Goal: Check status

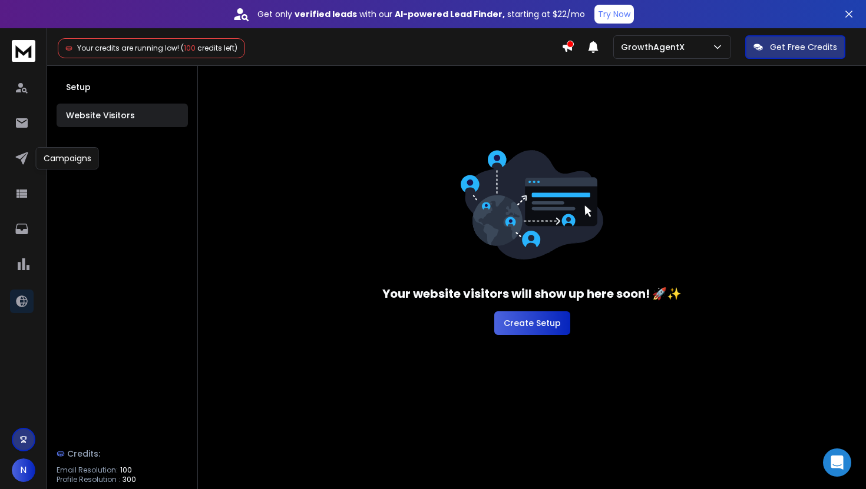
click at [5, 156] on div "N" at bounding box center [23, 261] width 47 height 466
click at [20, 162] on icon at bounding box center [22, 158] width 14 height 14
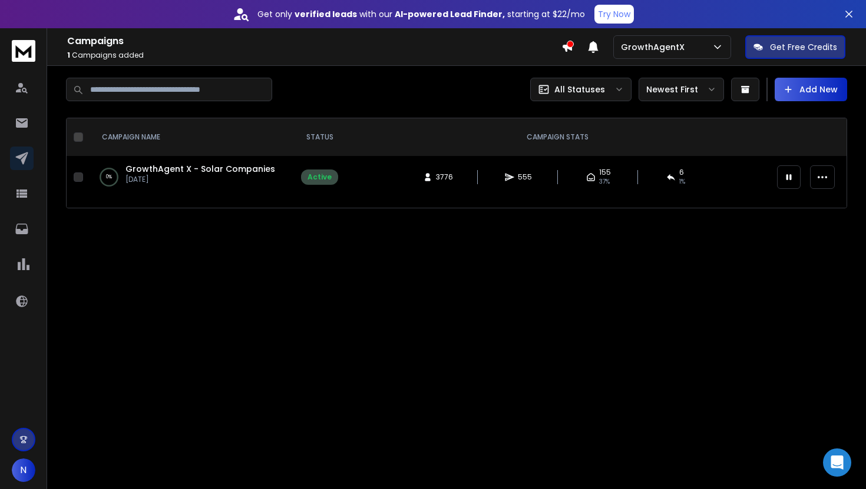
click at [216, 174] on span "GrowthAgent X - Solar Companies" at bounding box center [200, 169] width 150 height 12
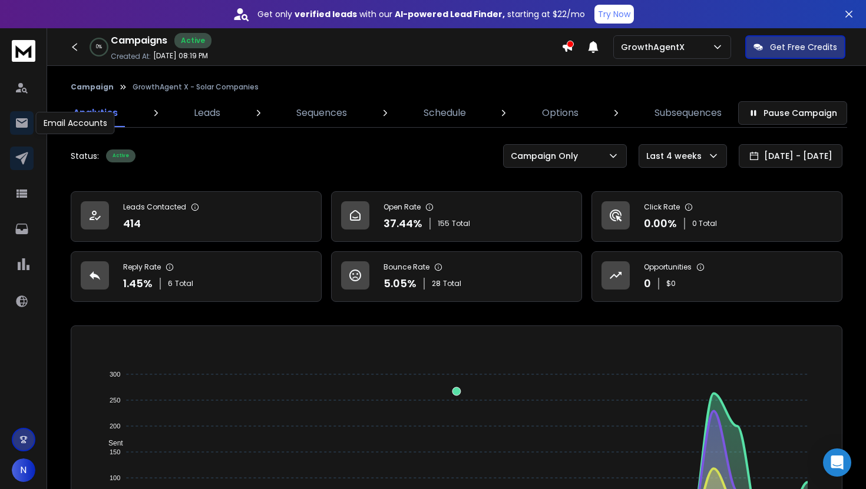
click at [29, 128] on link at bounding box center [22, 123] width 24 height 24
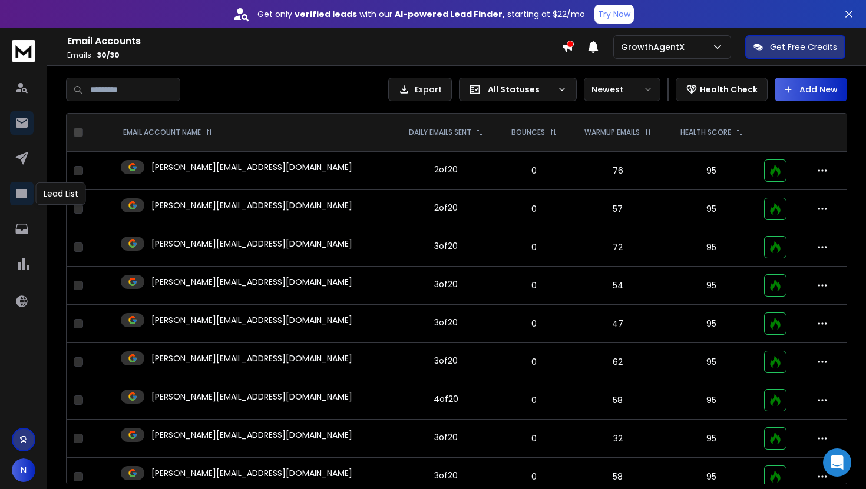
click at [24, 191] on icon at bounding box center [21, 194] width 11 height 8
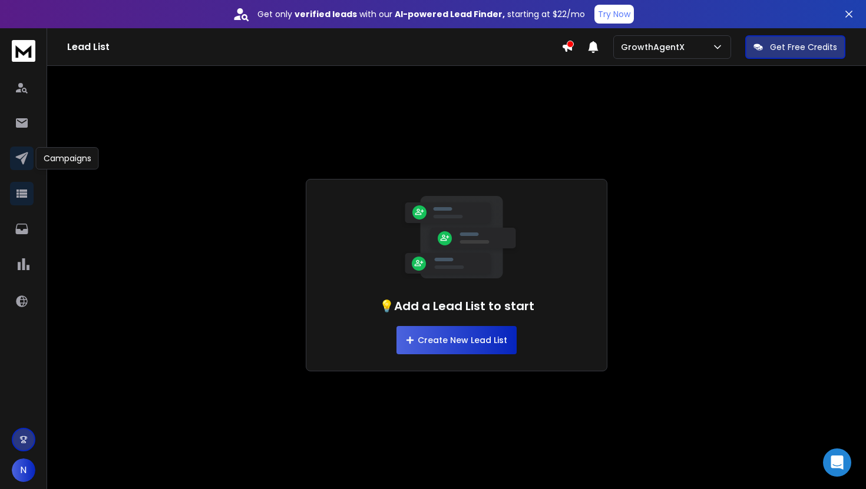
click at [24, 160] on icon at bounding box center [21, 158] width 12 height 12
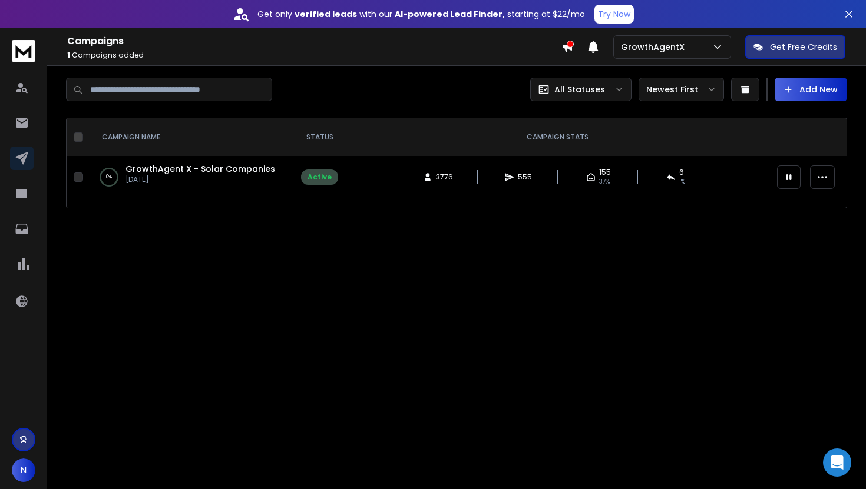
click at [172, 167] on span "GrowthAgent X - Solar Companies" at bounding box center [200, 169] width 150 height 12
